Goal: Navigation & Orientation: Find specific page/section

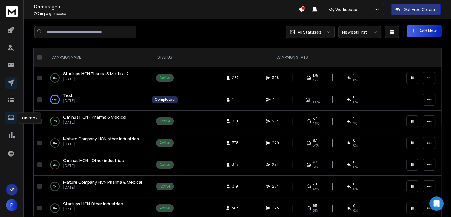
click at [12, 114] on icon at bounding box center [10, 117] width 7 height 7
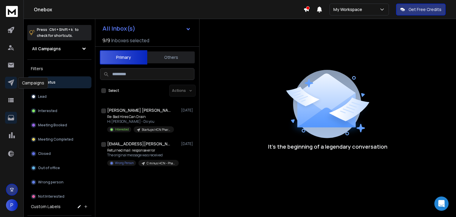
click at [12, 77] on link at bounding box center [11, 83] width 12 height 12
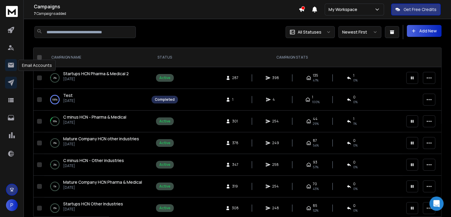
click at [12, 69] on link at bounding box center [11, 65] width 12 height 12
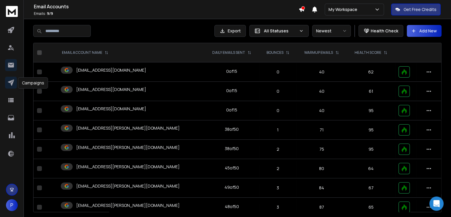
click at [16, 86] on link at bounding box center [11, 83] width 12 height 12
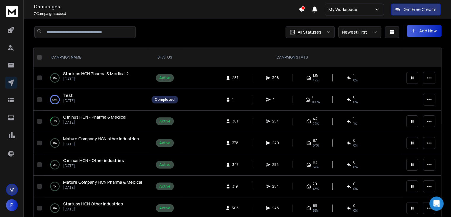
scroll to position [6, 0]
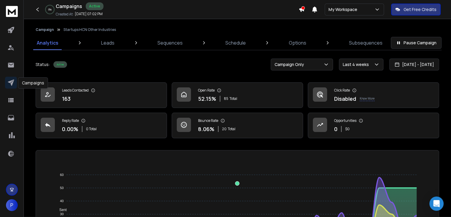
click at [12, 81] on icon at bounding box center [11, 82] width 6 height 6
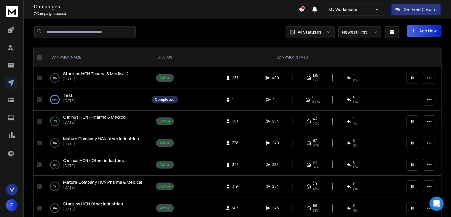
click at [247, 13] on p "7 Campaigns added" at bounding box center [166, 13] width 265 height 5
